Goal: Task Accomplishment & Management: Manage account settings

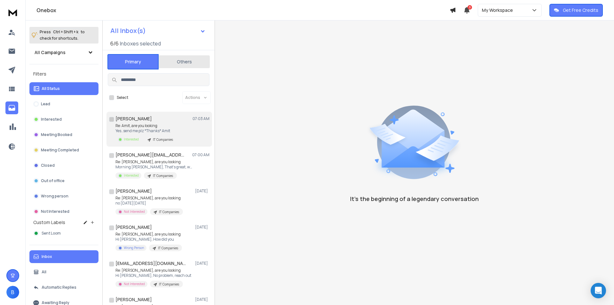
click at [191, 130] on div "Re: Amit, are you looking Yes..send me plz *Thanks* Amit Interested IT Companies" at bounding box center [162, 132] width 94 height 19
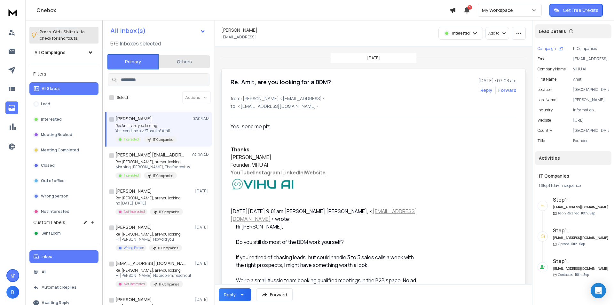
click at [397, 24] on div "[PERSON_NAME] [PERSON_NAME] [EMAIL_ADDRESS] Interested Add to Interested Add to" at bounding box center [373, 33] width 317 height 26
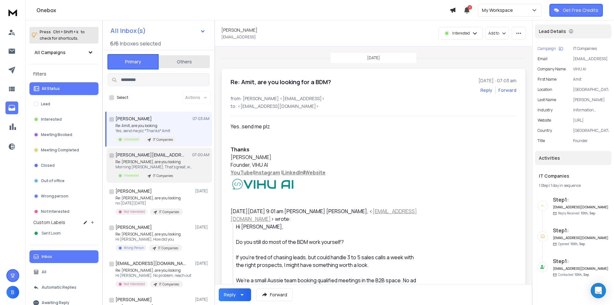
click at [184, 159] on p "Re: [PERSON_NAME], are you looking" at bounding box center [153, 161] width 77 height 5
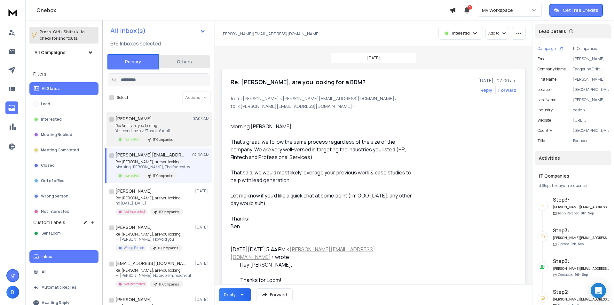
click at [180, 133] on div "Re: Amit, are you looking Yes..send me plz *Thanks* Amit Interested IT Companies" at bounding box center [162, 132] width 94 height 19
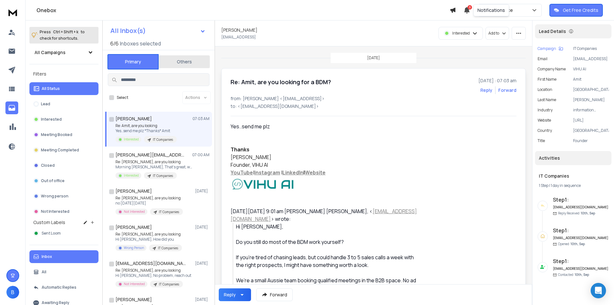
click at [472, 6] on span "3" at bounding box center [469, 7] width 4 height 4
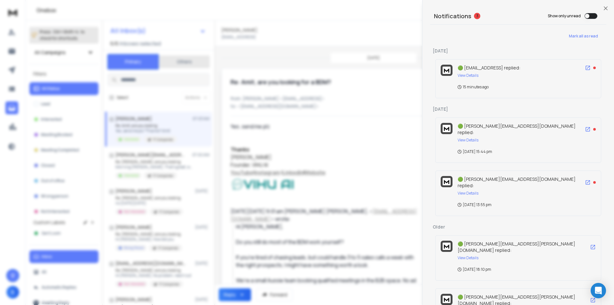
click at [468, 12] on h3 "Notifications" at bounding box center [452, 16] width 37 height 9
click at [586, 14] on button "Show only unread" at bounding box center [590, 16] width 13 height 6
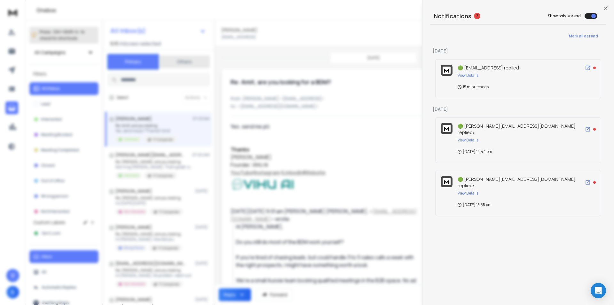
click at [598, 14] on div "Show only unread" at bounding box center [575, 16] width 55 height 6
click at [593, 16] on button "Show only unread" at bounding box center [590, 16] width 13 height 6
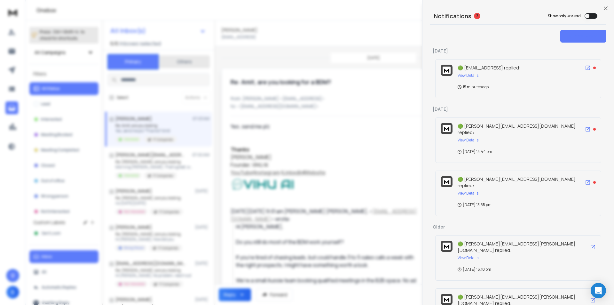
click at [591, 37] on span "Mark all as read" at bounding box center [583, 36] width 29 height 5
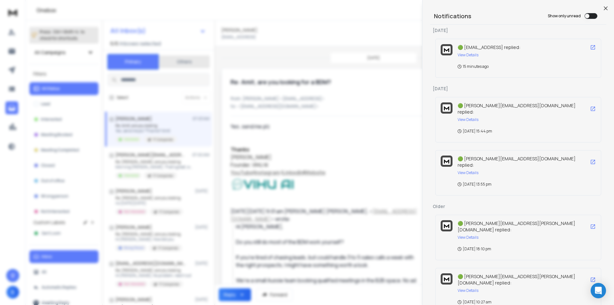
click at [604, 9] on icon "button" at bounding box center [605, 8] width 3 height 3
